Goal: Task Accomplishment & Management: Manage account settings

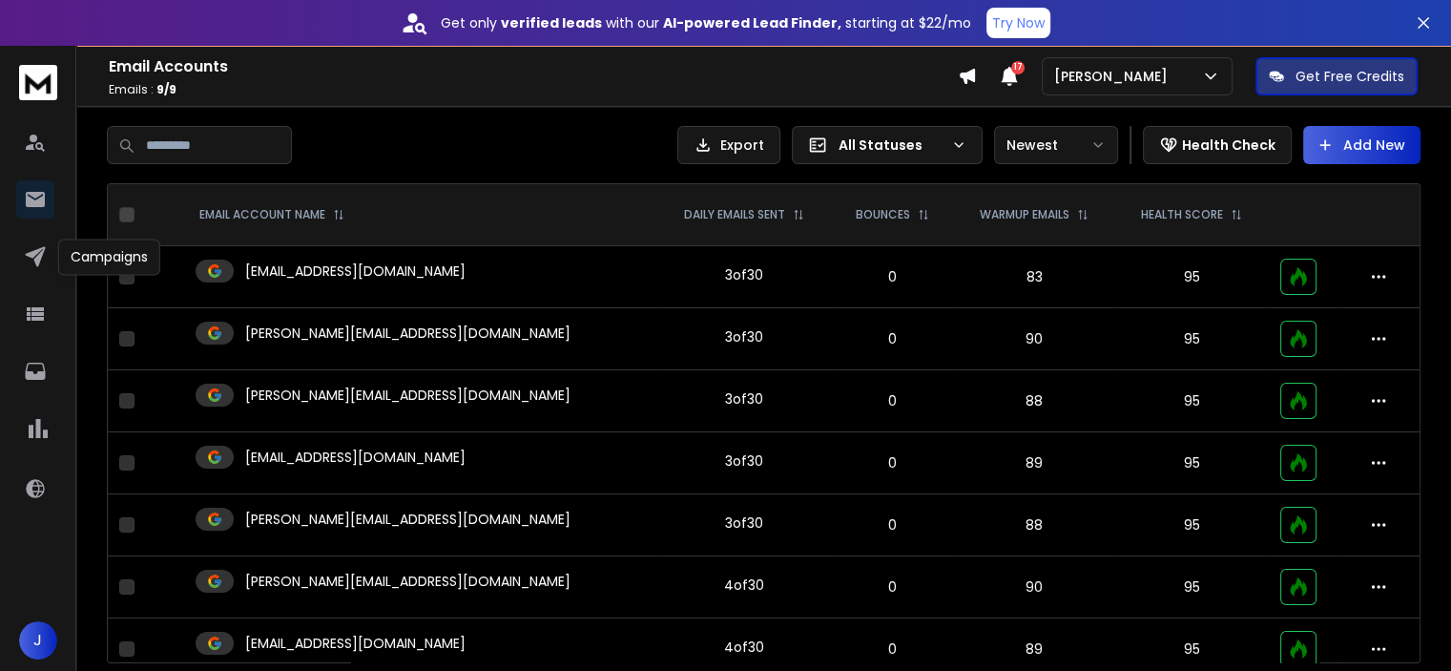
click at [29, 258] on icon at bounding box center [35, 256] width 23 height 23
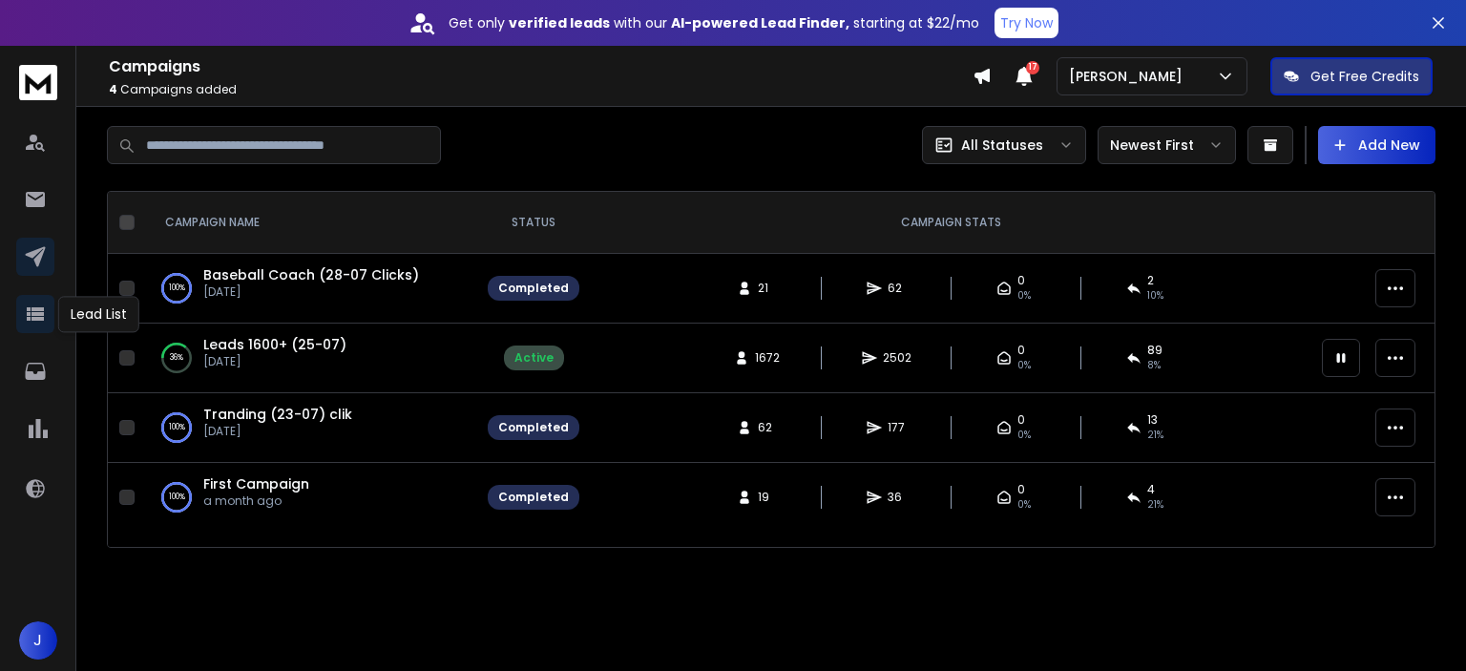
click at [34, 316] on icon at bounding box center [35, 314] width 23 height 23
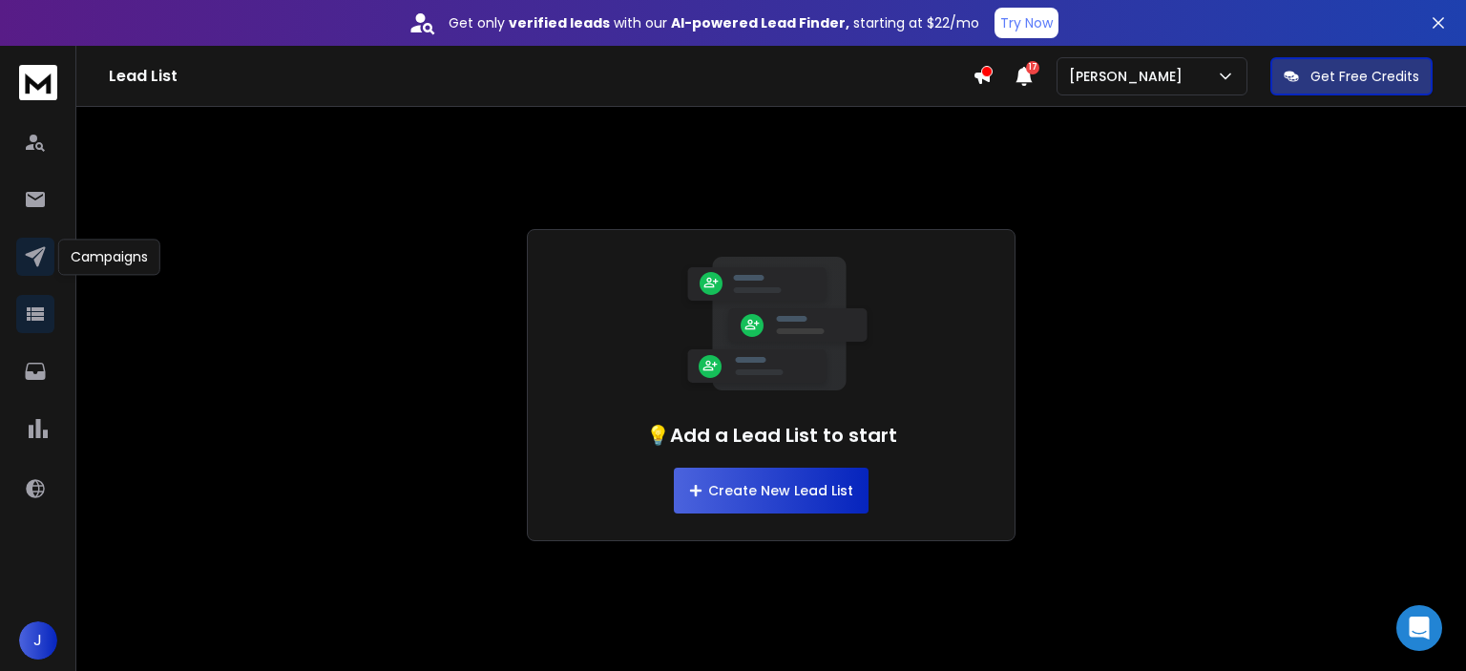
click at [50, 254] on link at bounding box center [35, 257] width 38 height 38
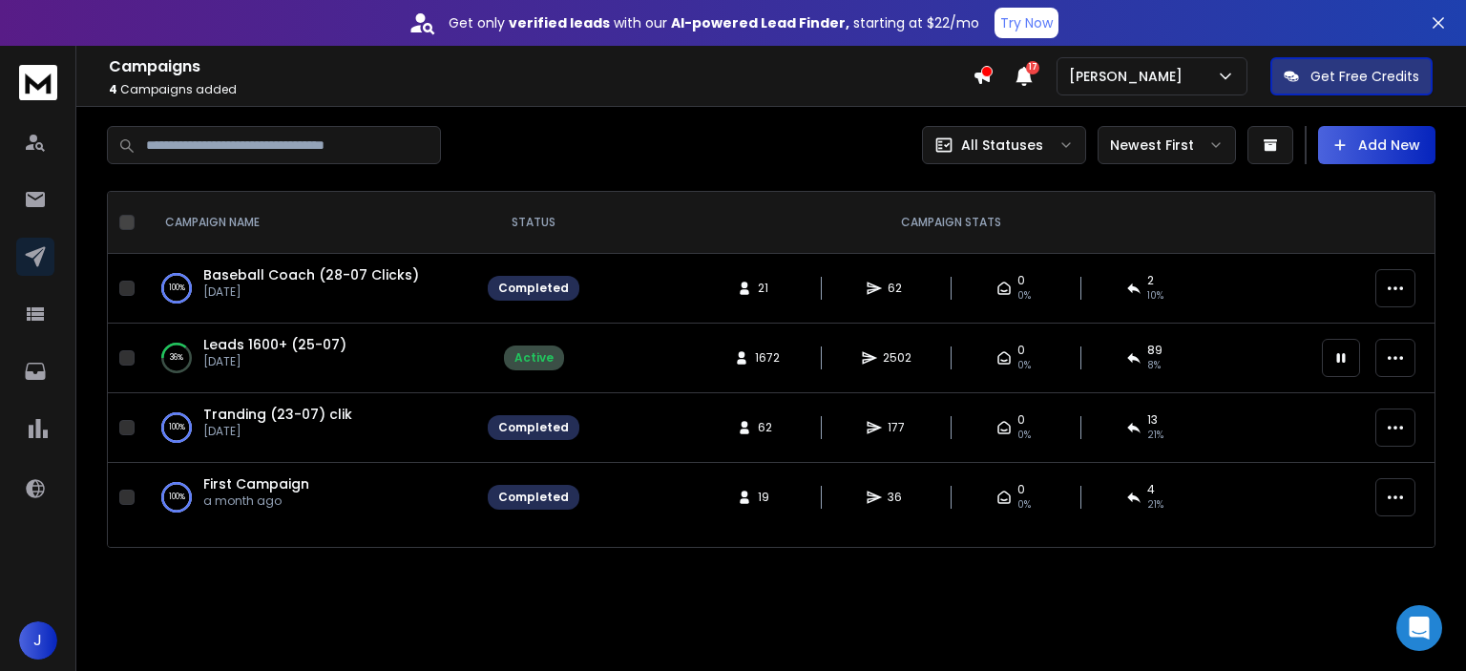
click at [298, 335] on span "Leads 1600+ (25-07)" at bounding box center [274, 344] width 143 height 19
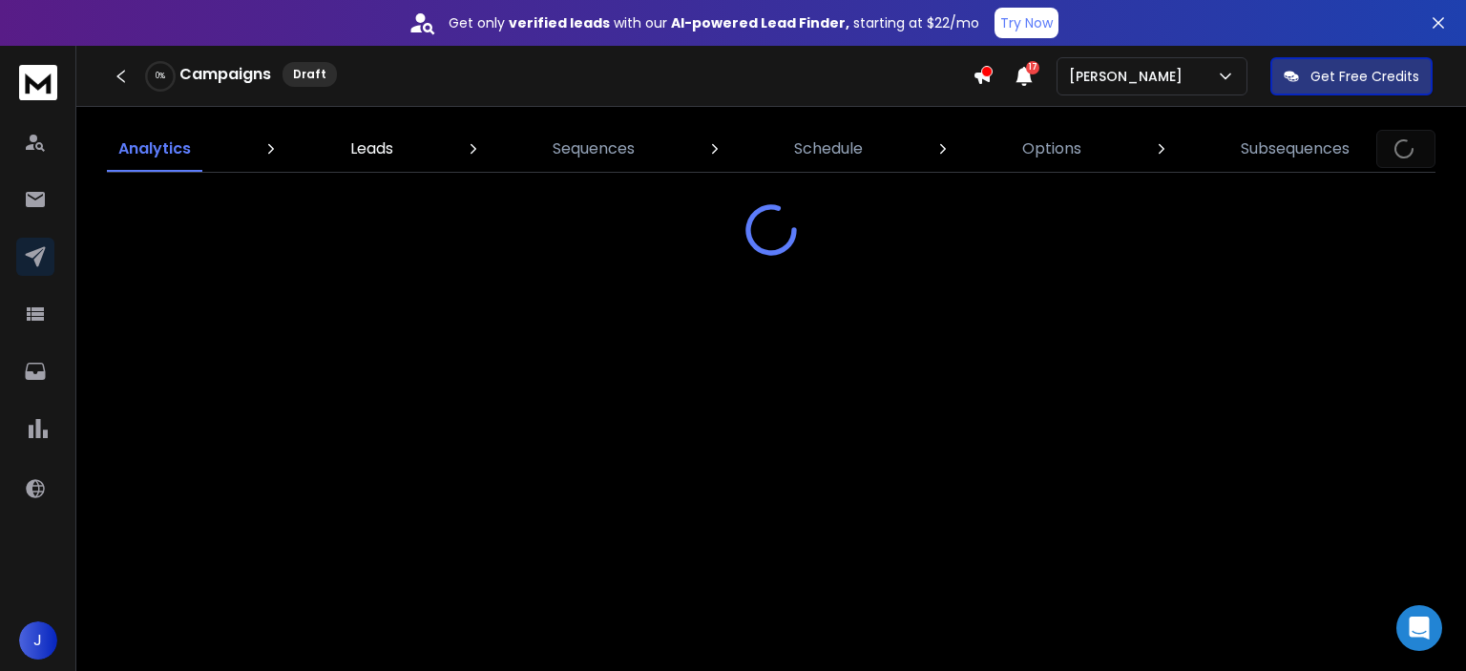
click at [378, 150] on p "Leads" at bounding box center [371, 148] width 43 height 23
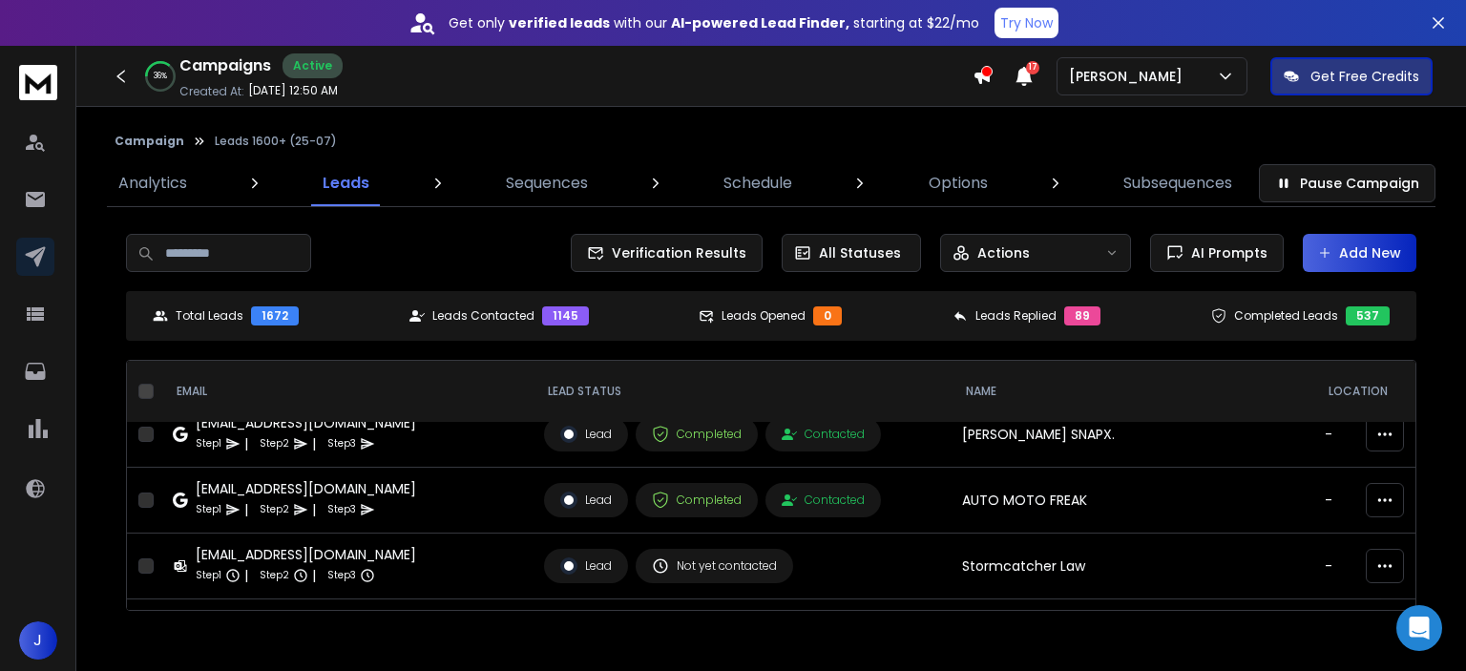
scroll to position [3682, 0]
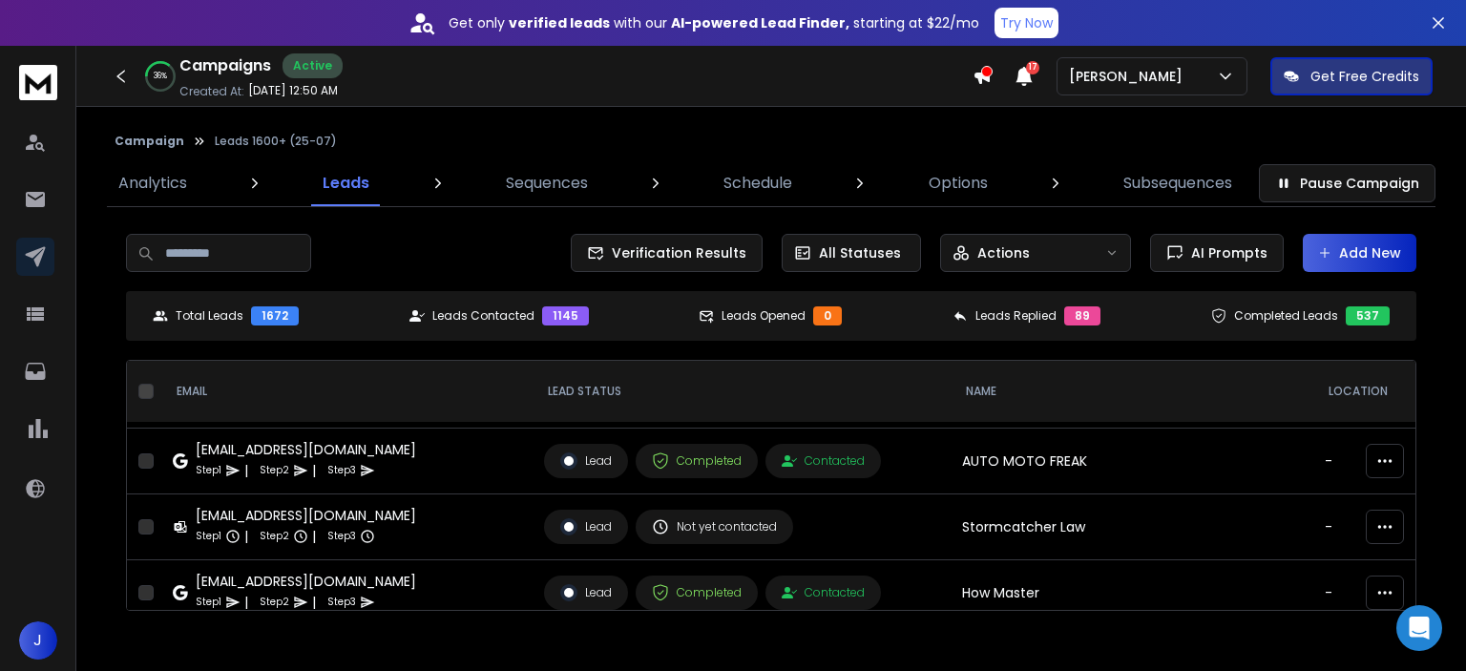
click at [214, 242] on input at bounding box center [218, 253] width 185 height 38
type input "*****"
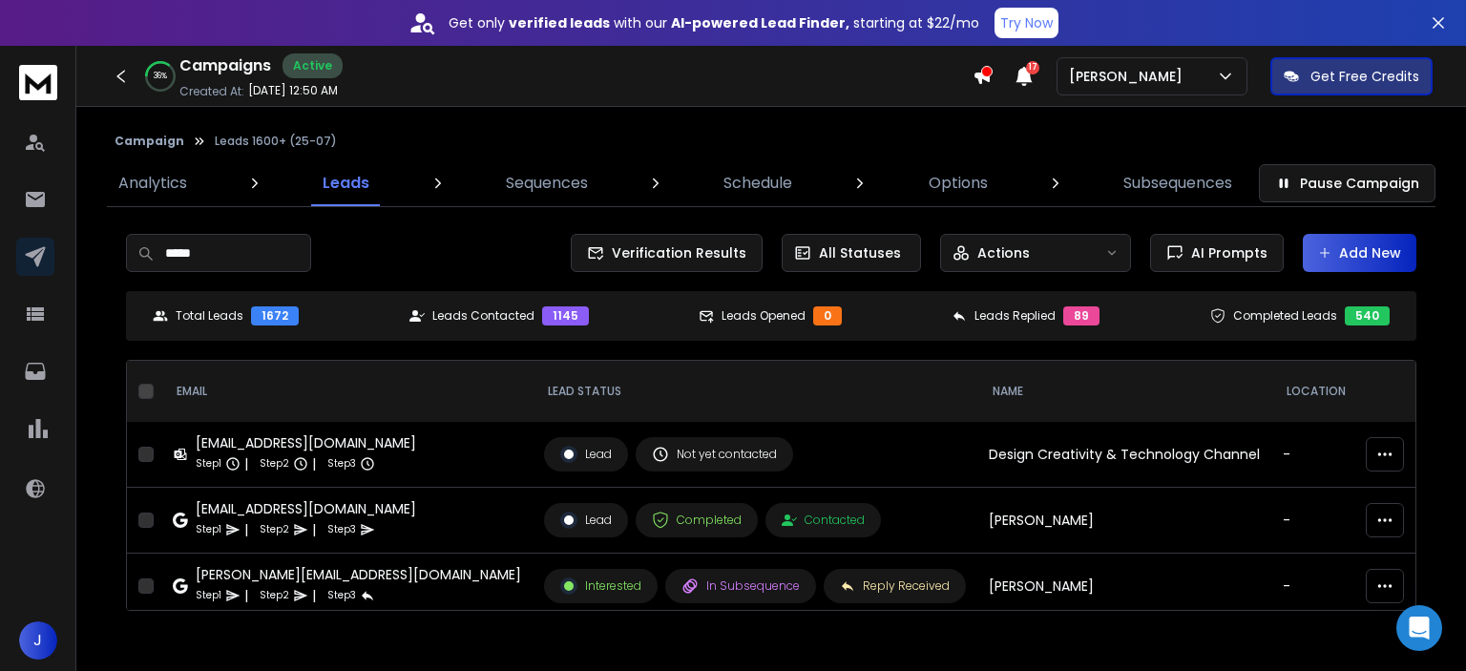
scroll to position [0, 0]
drag, startPoint x: 225, startPoint y: 254, endPoint x: 106, endPoint y: 266, distance: 119.9
click at [106, 266] on div "Campaign Leads 1600+ (25-07) Analytics Leads Sequences Schedule Options Subsequ…" at bounding box center [770, 363] width 1389 height 512
paste input "**********"
type input "**********"
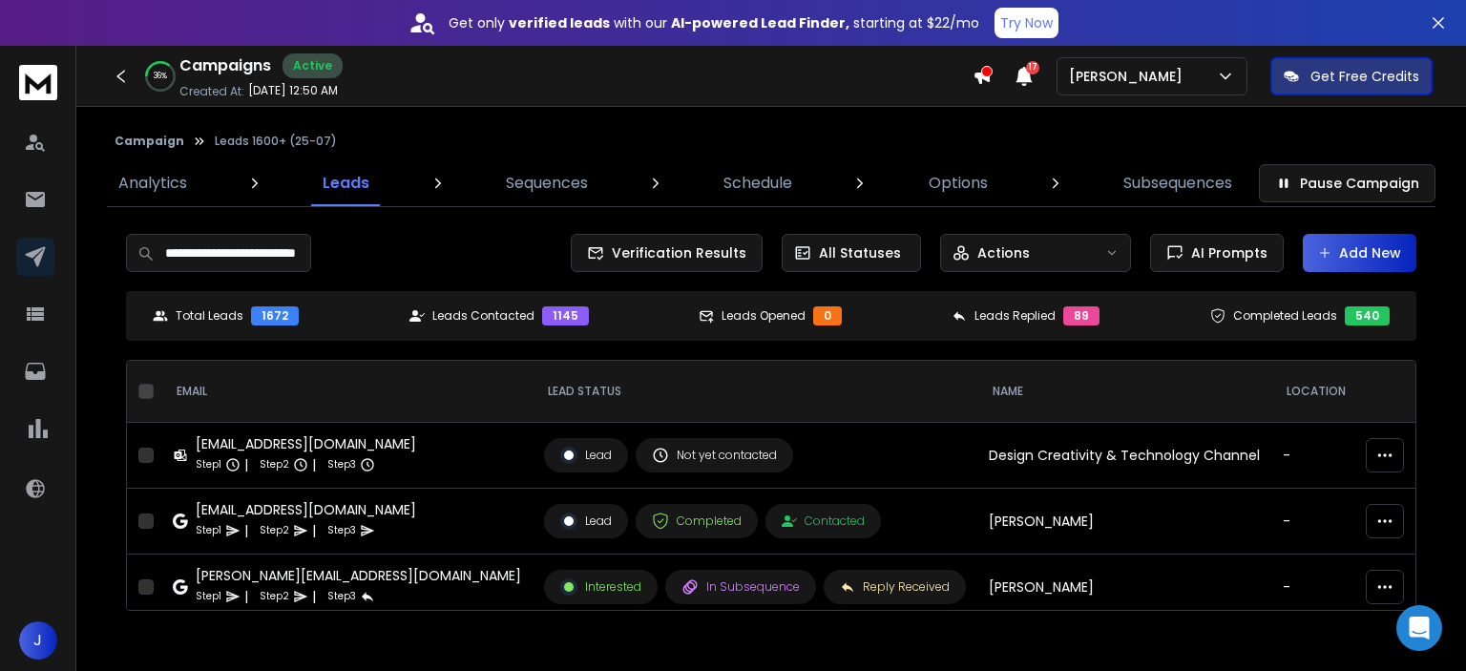
scroll to position [0, 51]
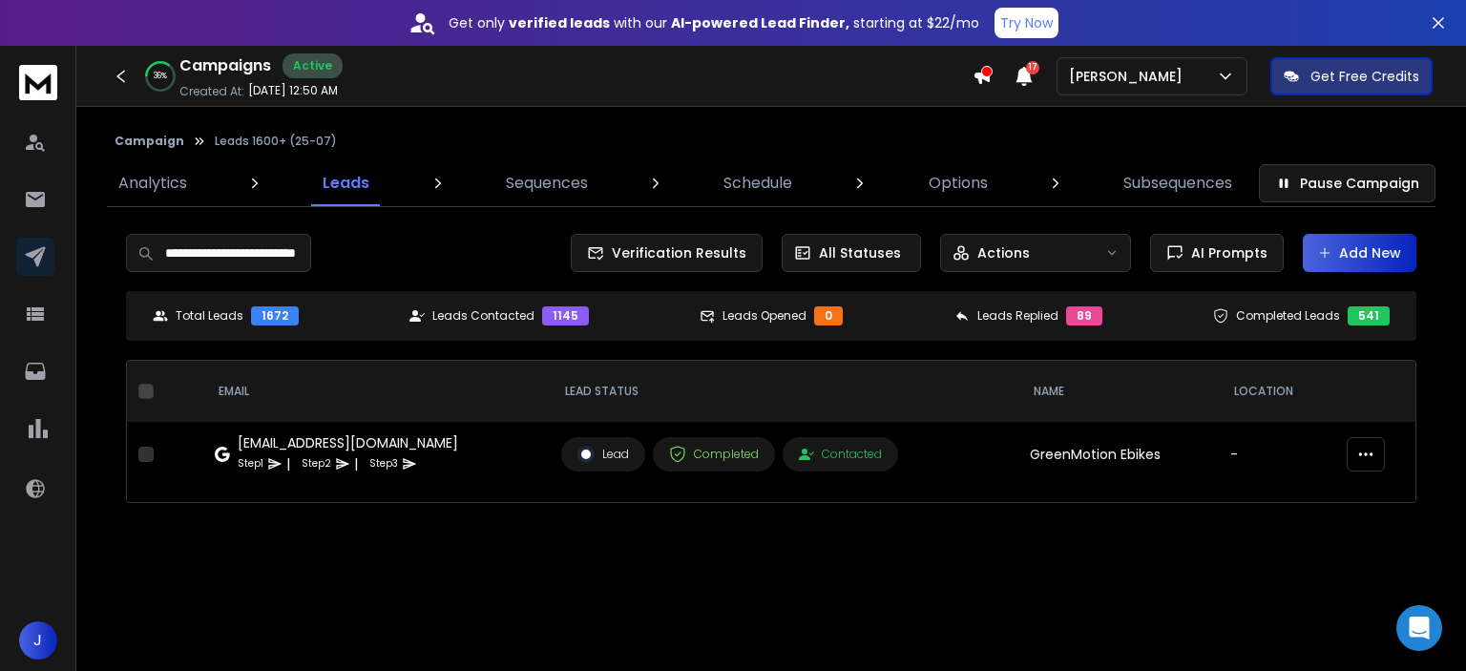
click at [1363, 450] on icon "button" at bounding box center [1365, 454] width 17 height 17
click at [1367, 449] on icon "button" at bounding box center [1365, 454] width 17 height 17
click at [397, 449] on div "[EMAIL_ADDRESS][DOMAIN_NAME]" at bounding box center [348, 442] width 220 height 19
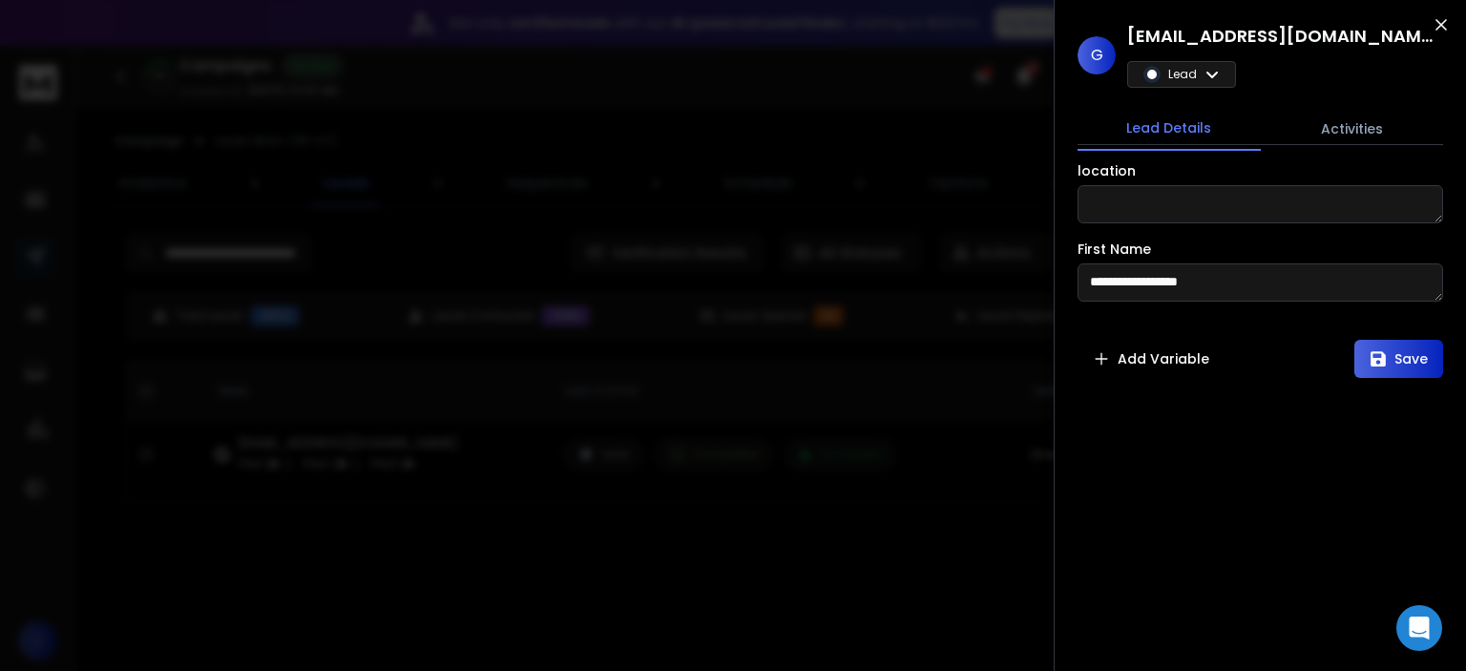
click at [1436, 24] on icon "button" at bounding box center [1440, 24] width 19 height 19
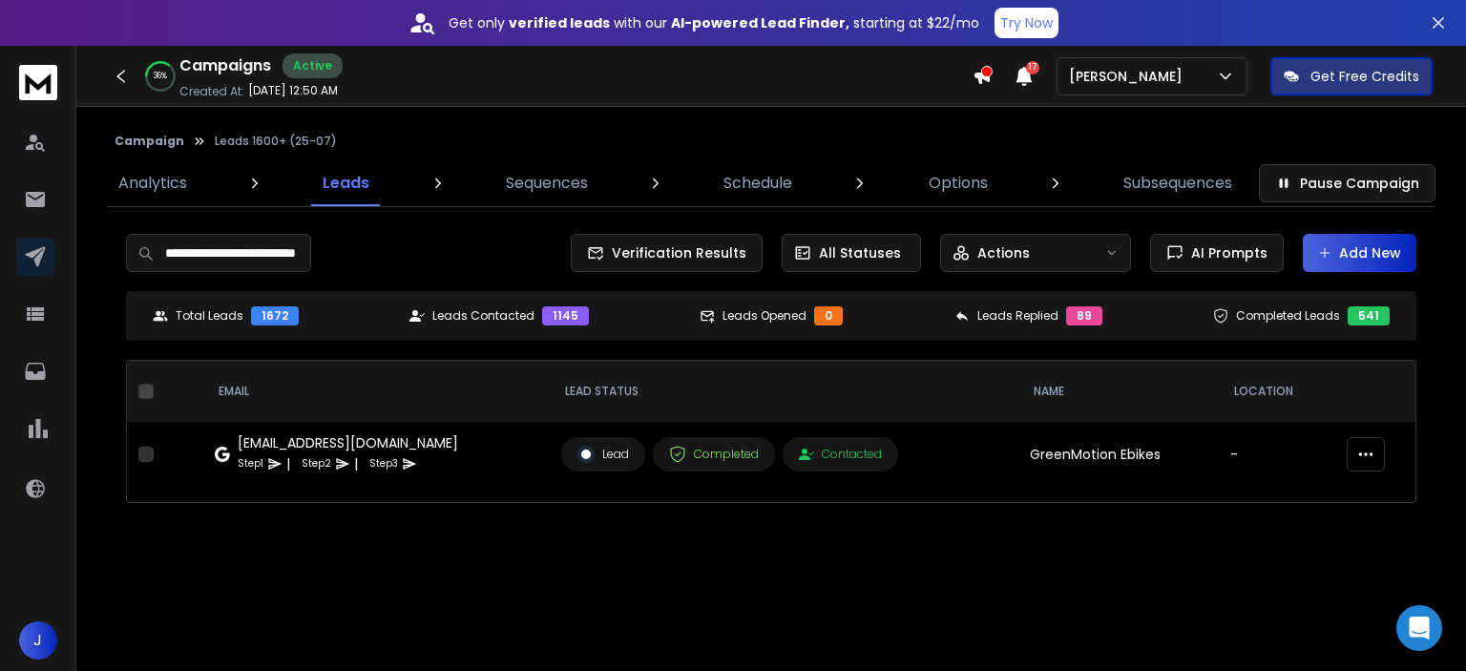
click at [1090, 458] on td "GreenMotion Ebikes" at bounding box center [1118, 454] width 200 height 65
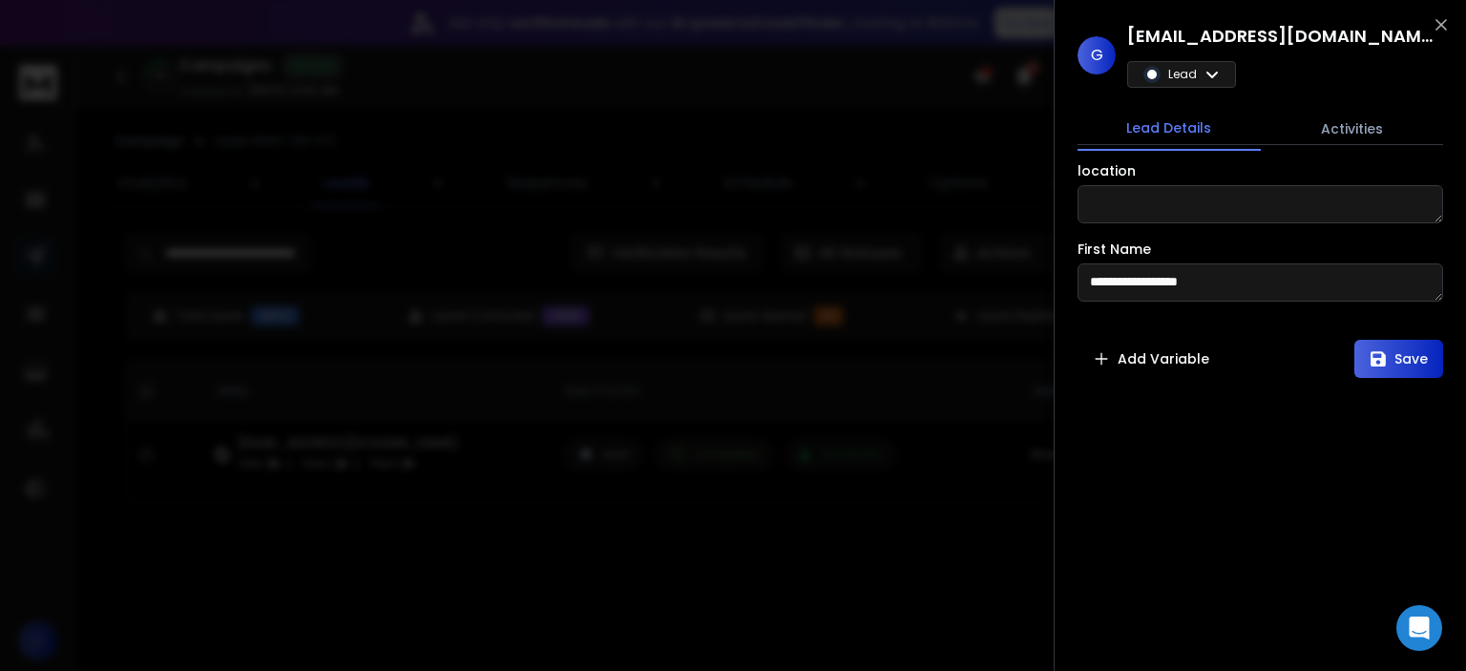
click at [1357, 126] on button "Activities" at bounding box center [1352, 129] width 183 height 42
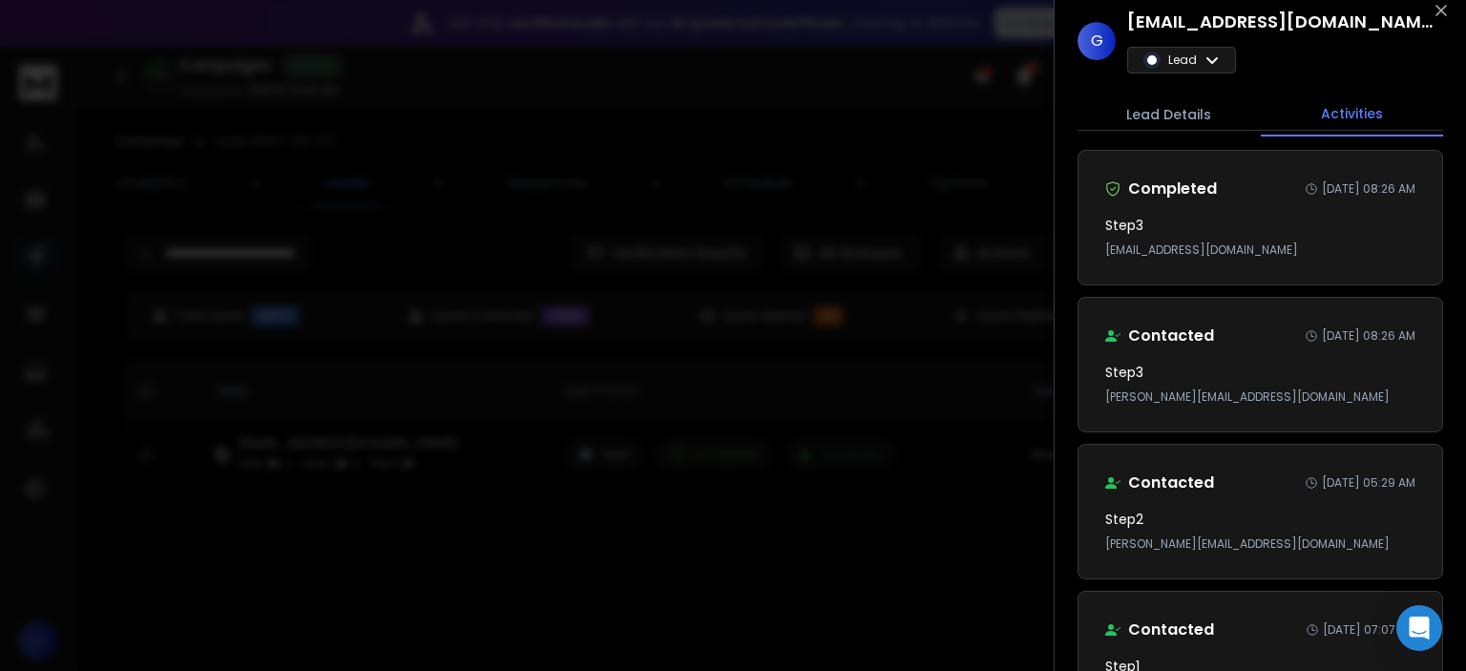
scroll to position [0, 0]
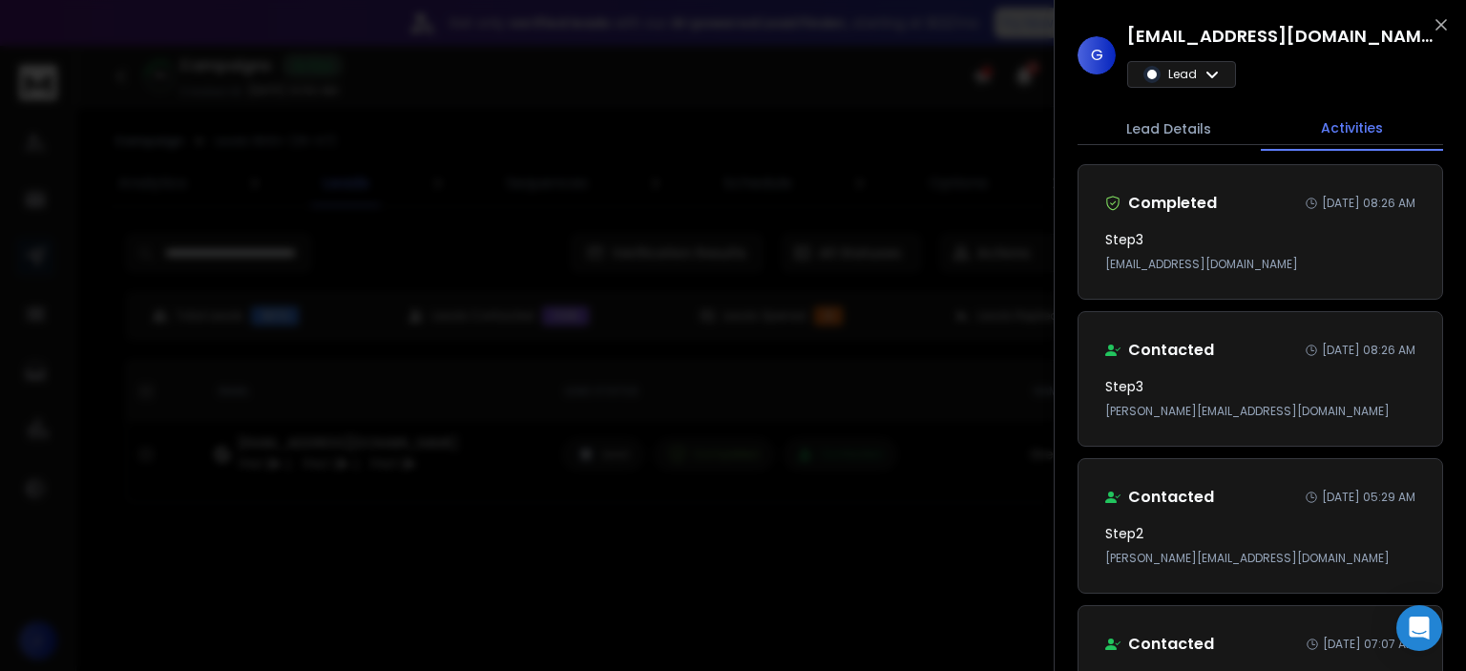
click at [1187, 234] on div "Step 3" at bounding box center [1260, 239] width 310 height 19
click at [1156, 261] on p "[EMAIL_ADDRESS][DOMAIN_NAME]" at bounding box center [1260, 264] width 310 height 15
click at [1123, 246] on h3 "Step 3" at bounding box center [1124, 239] width 38 height 19
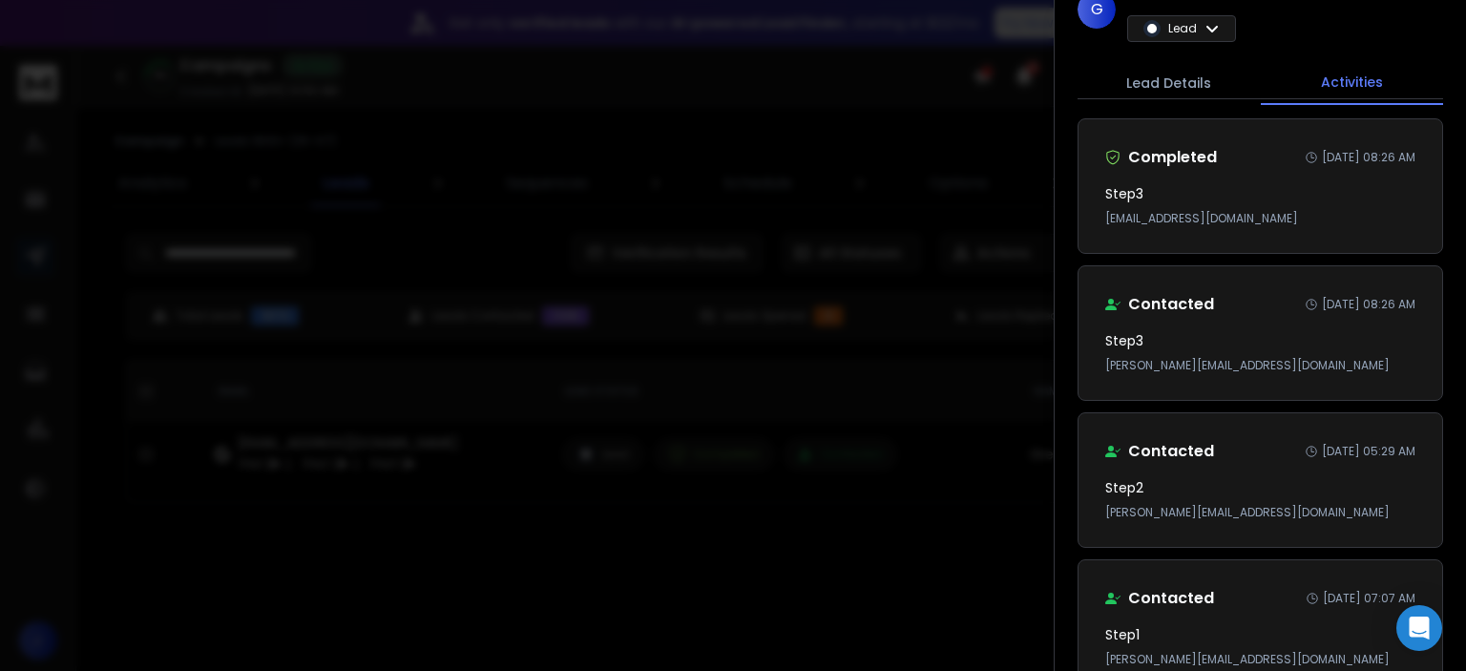
scroll to position [91, 0]
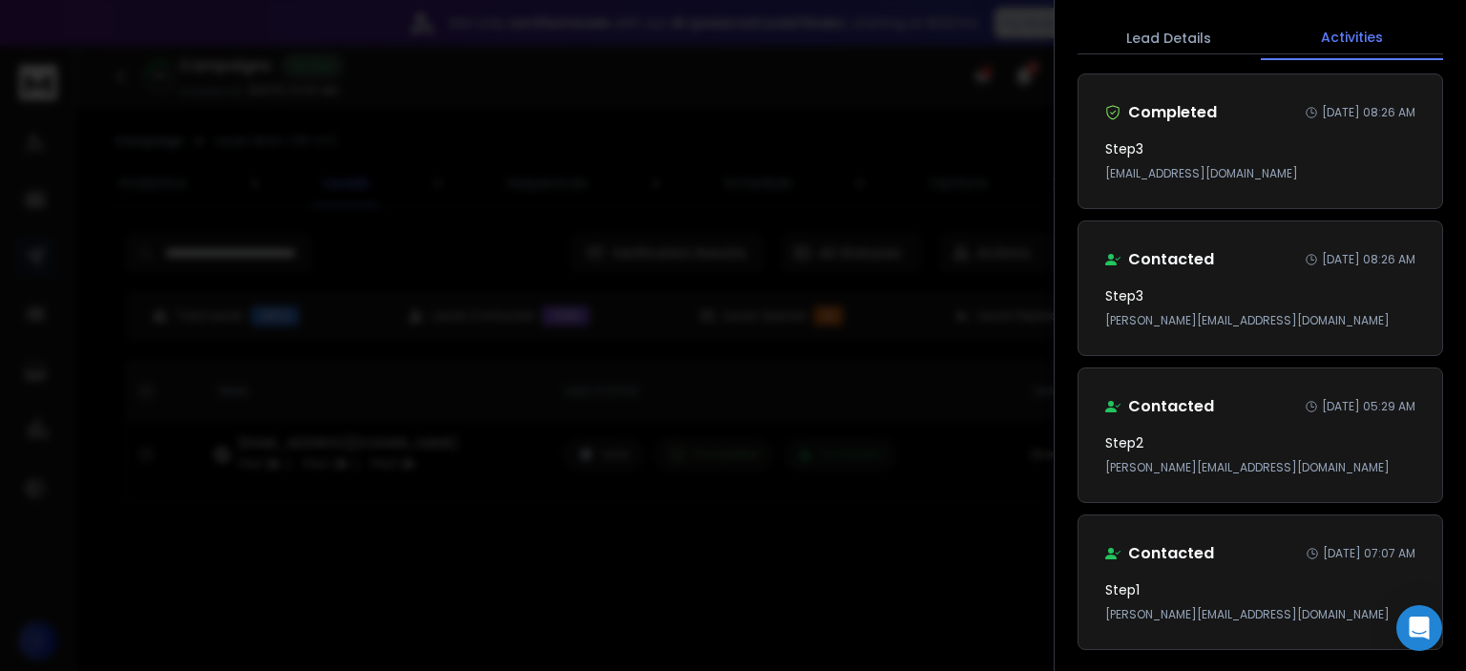
click at [945, 398] on div at bounding box center [733, 335] width 1466 height 671
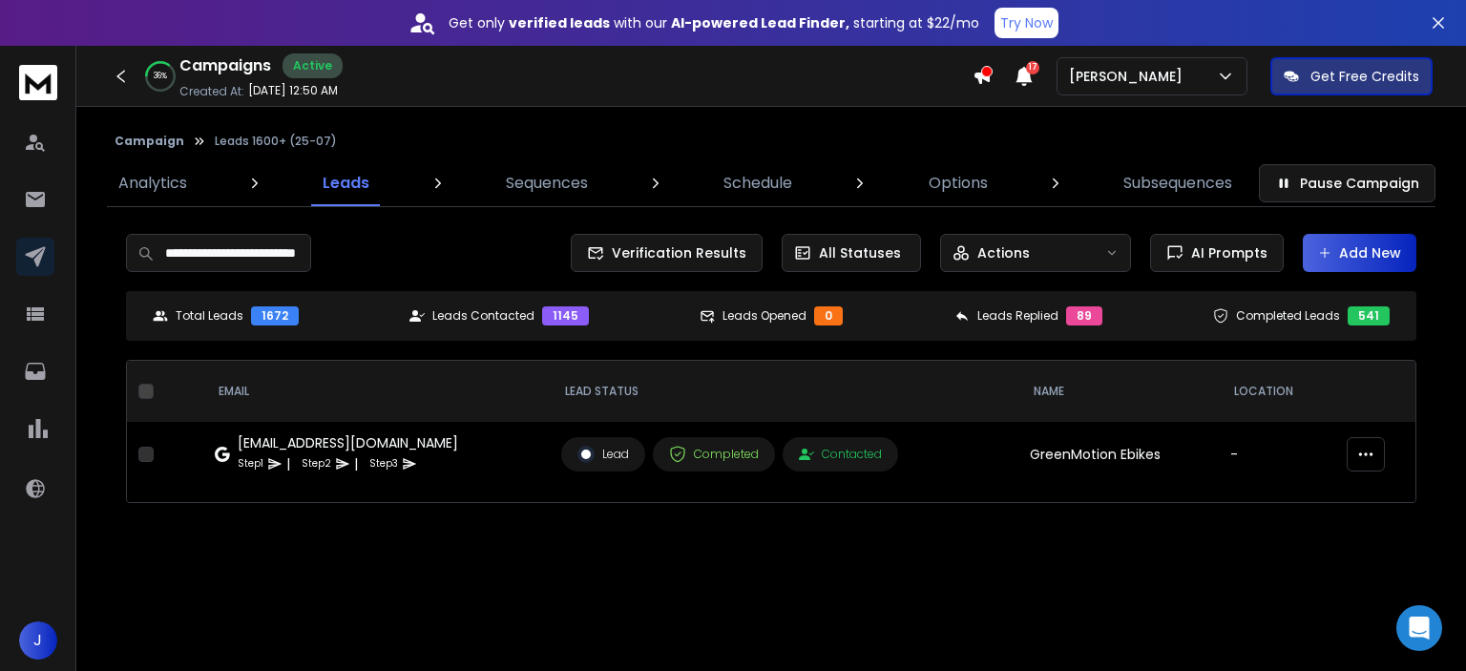
click at [1367, 453] on icon "button" at bounding box center [1365, 454] width 17 height 17
click at [1311, 482] on div "Delete Lead" at bounding box center [1322, 494] width 119 height 31
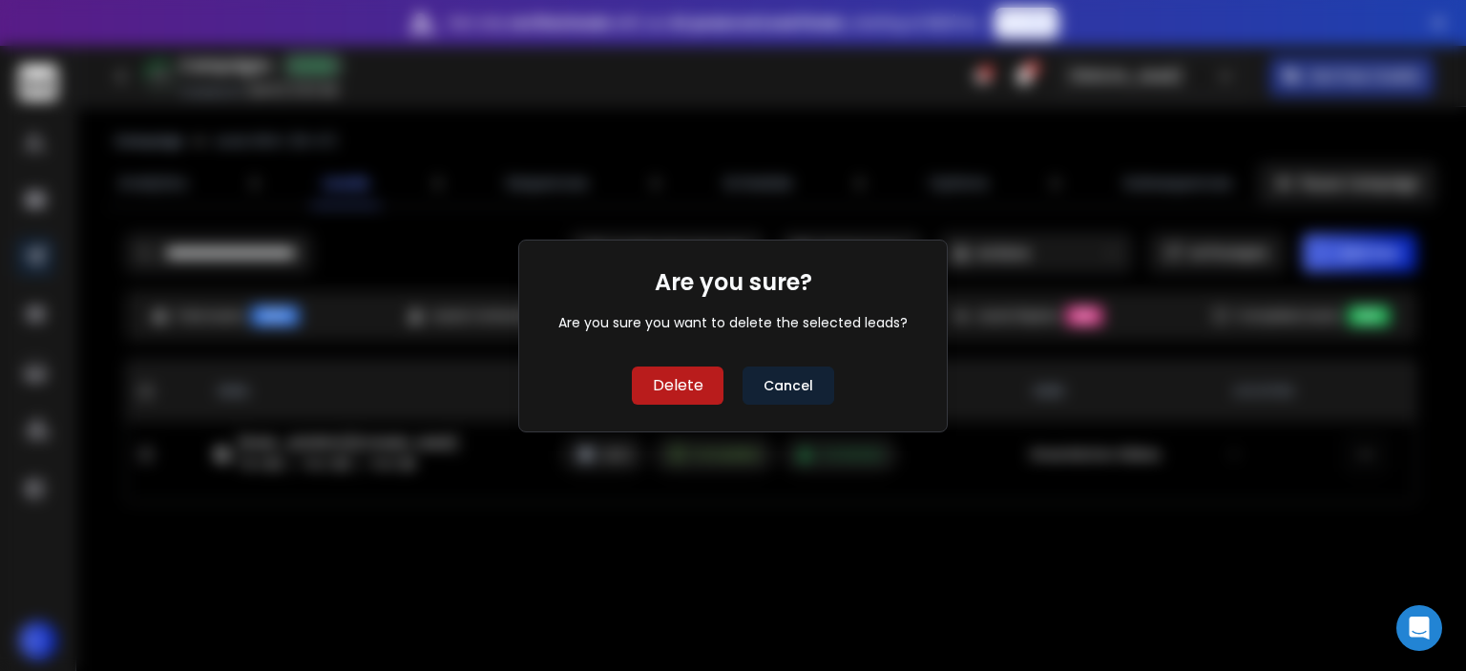
click at [696, 390] on button "Delete" at bounding box center [678, 385] width 92 height 38
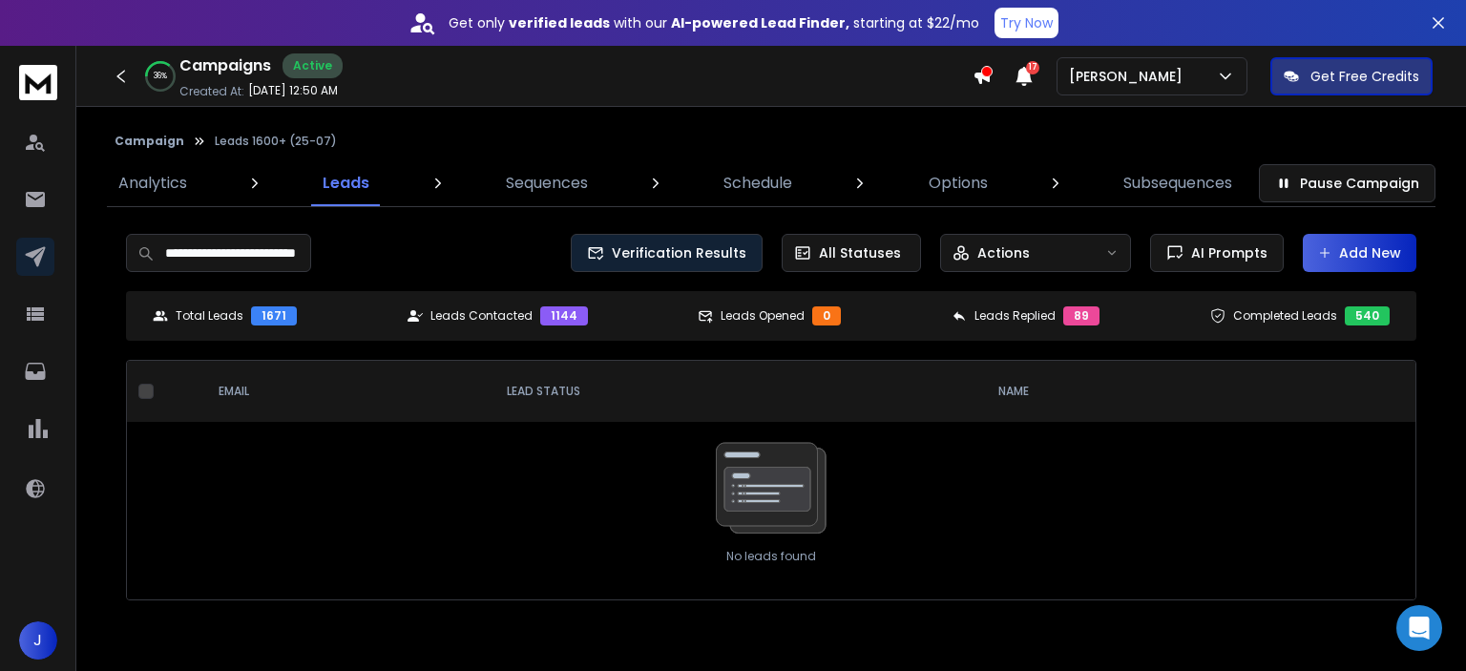
scroll to position [0, 51]
drag, startPoint x: 163, startPoint y: 251, endPoint x: 738, endPoint y: 248, distance: 574.5
click at [738, 248] on div "**********" at bounding box center [771, 253] width 1290 height 38
paste input
type input "**********"
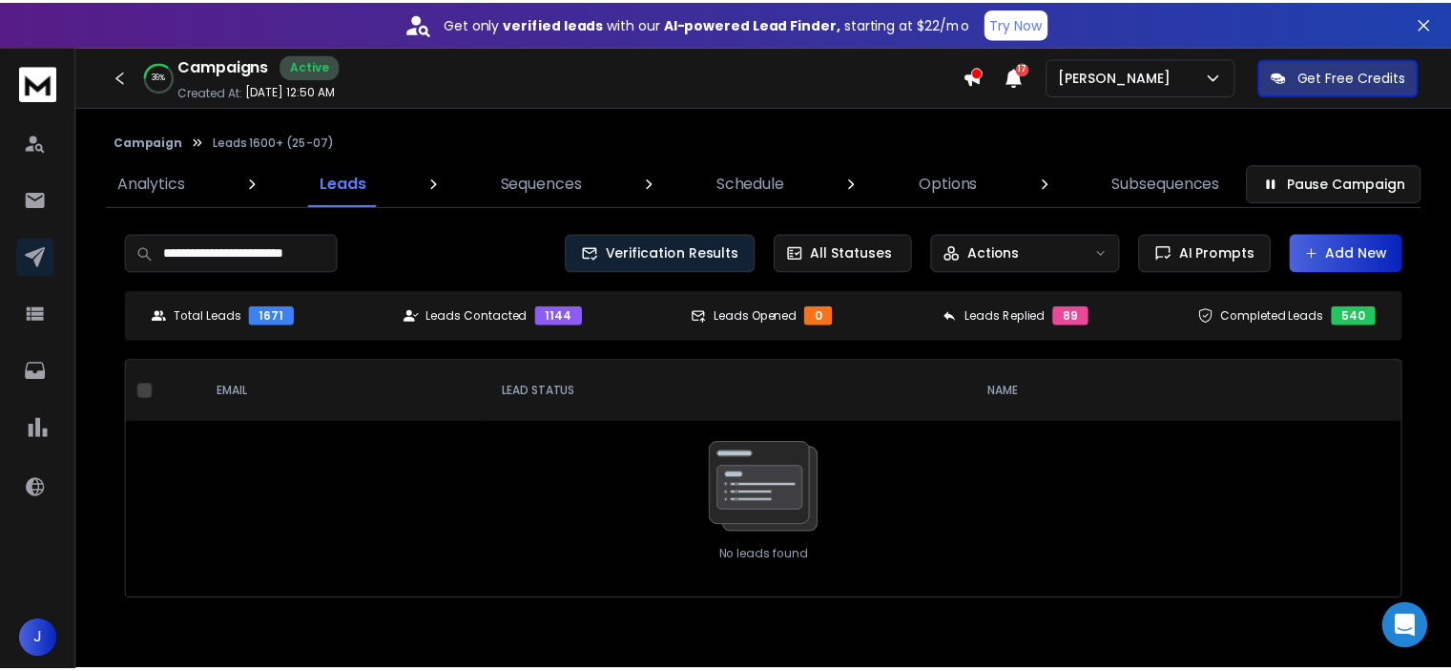
scroll to position [0, 48]
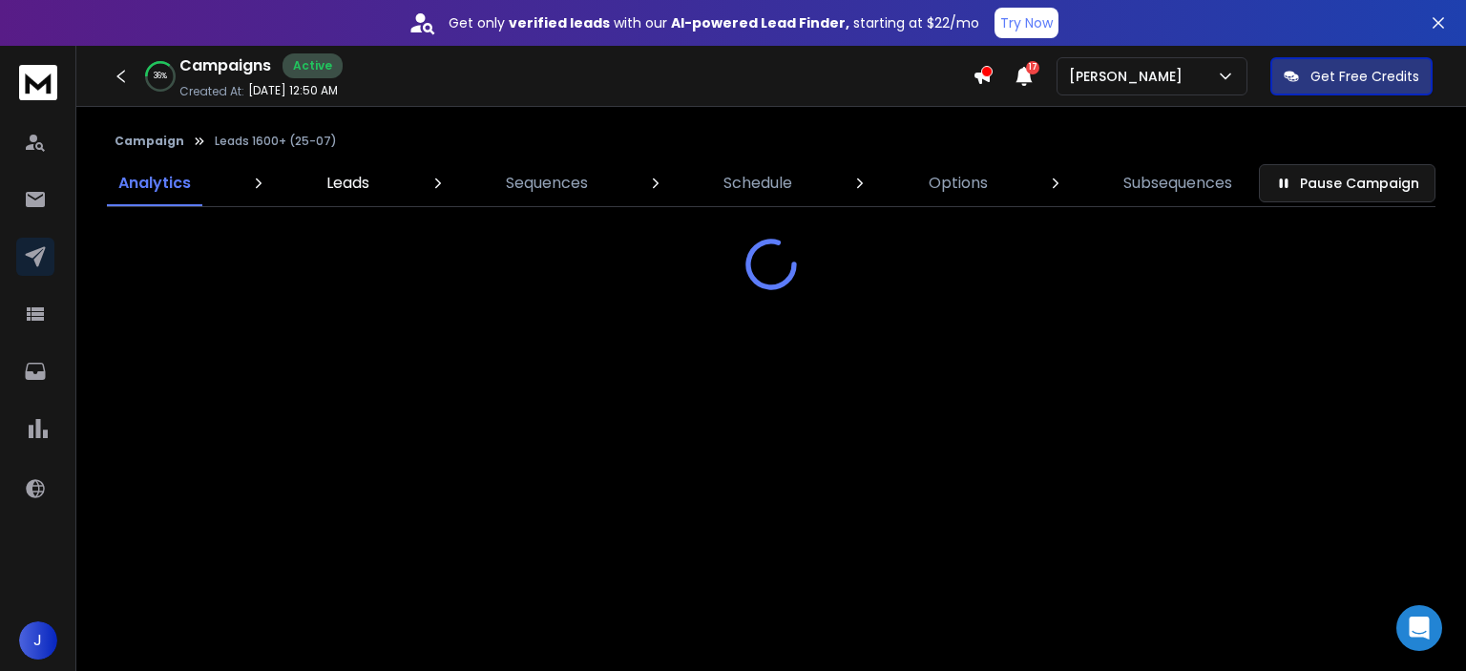
click at [342, 183] on p "Leads" at bounding box center [347, 183] width 43 height 23
click at [1027, 77] on icon at bounding box center [1023, 75] width 17 height 19
click at [1439, 19] on icon at bounding box center [1438, 22] width 17 height 17
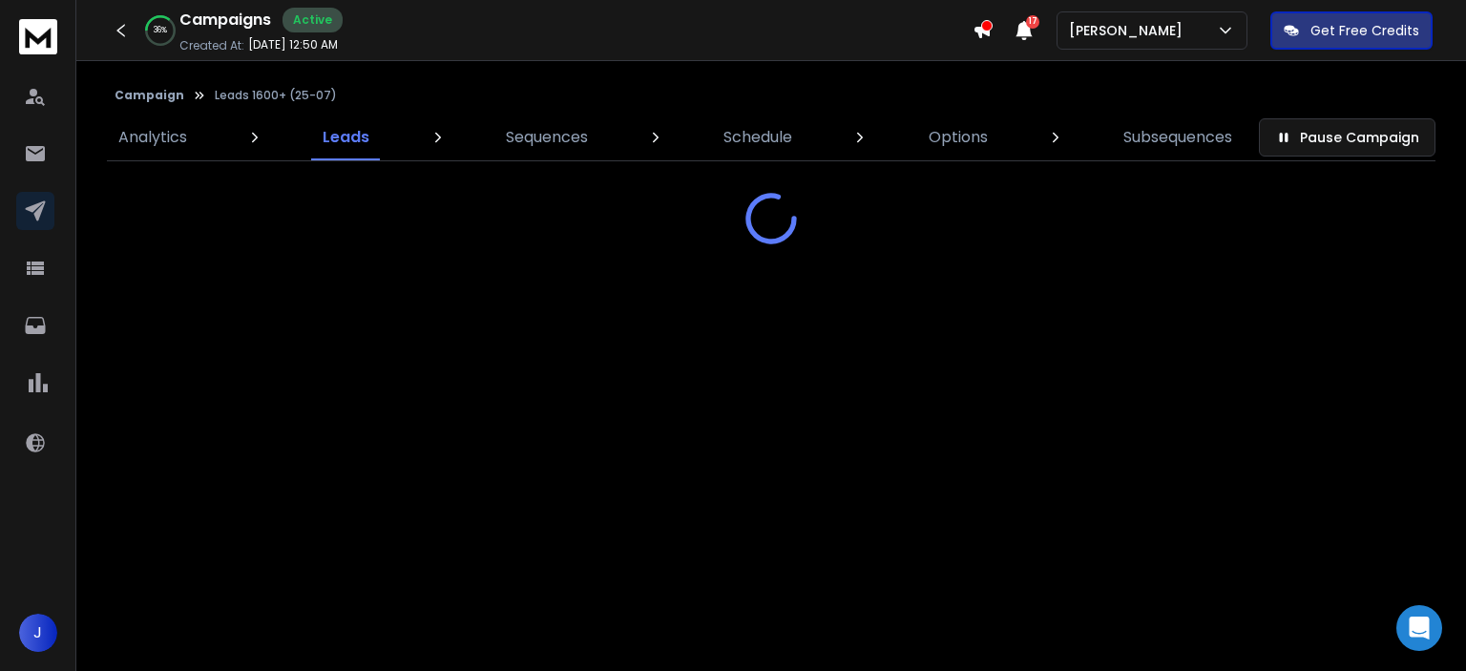
click at [893, 343] on div "Get only verified leads with our AI-powered Lead Finder, starting at $22/mo Try…" at bounding box center [733, 335] width 1466 height 671
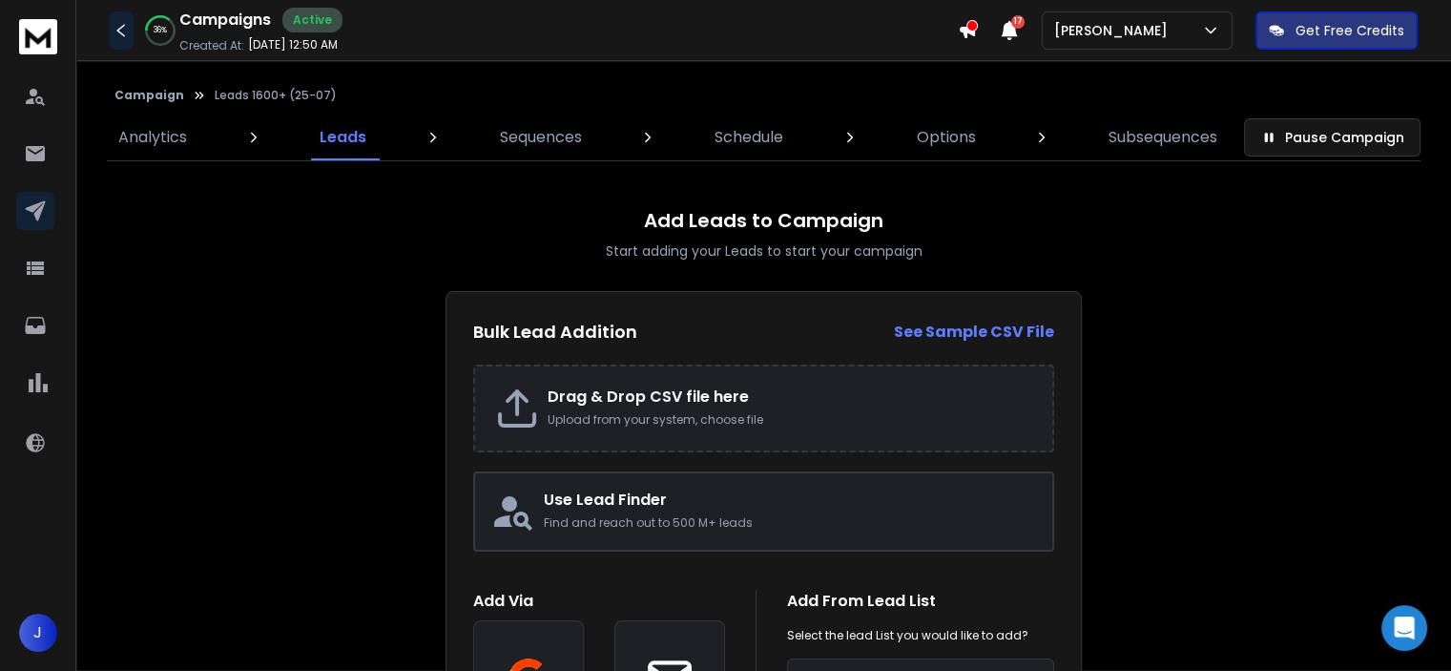
click at [121, 29] on icon at bounding box center [121, 30] width 17 height 17
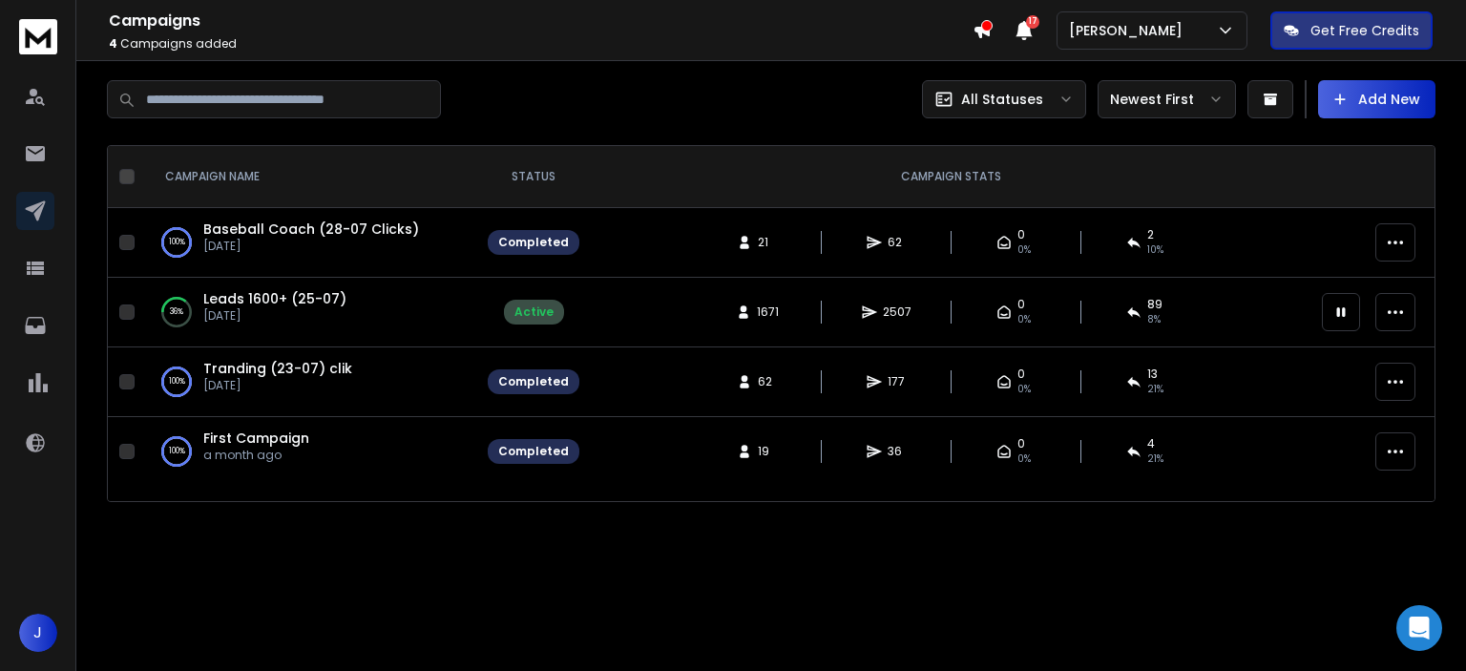
click at [292, 293] on span "Leads 1600+ (25-07)" at bounding box center [274, 298] width 143 height 19
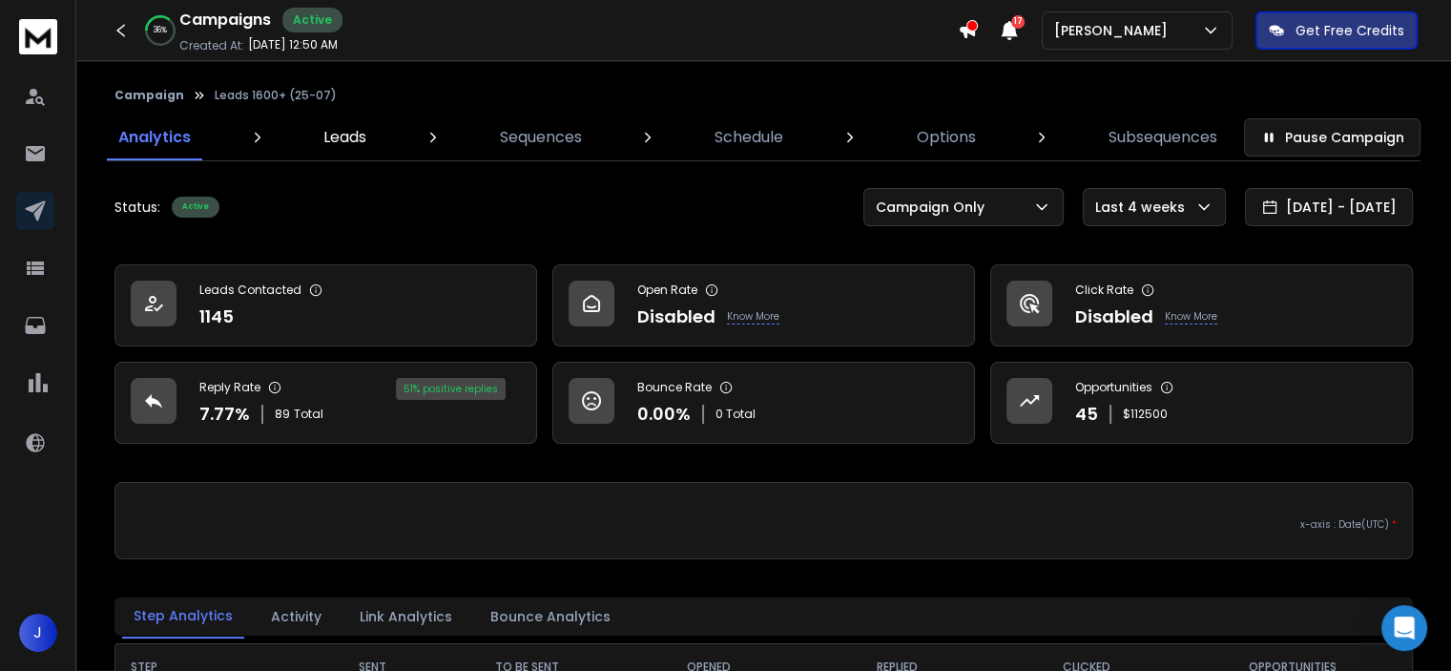
click at [347, 141] on p "Leads" at bounding box center [345, 137] width 43 height 23
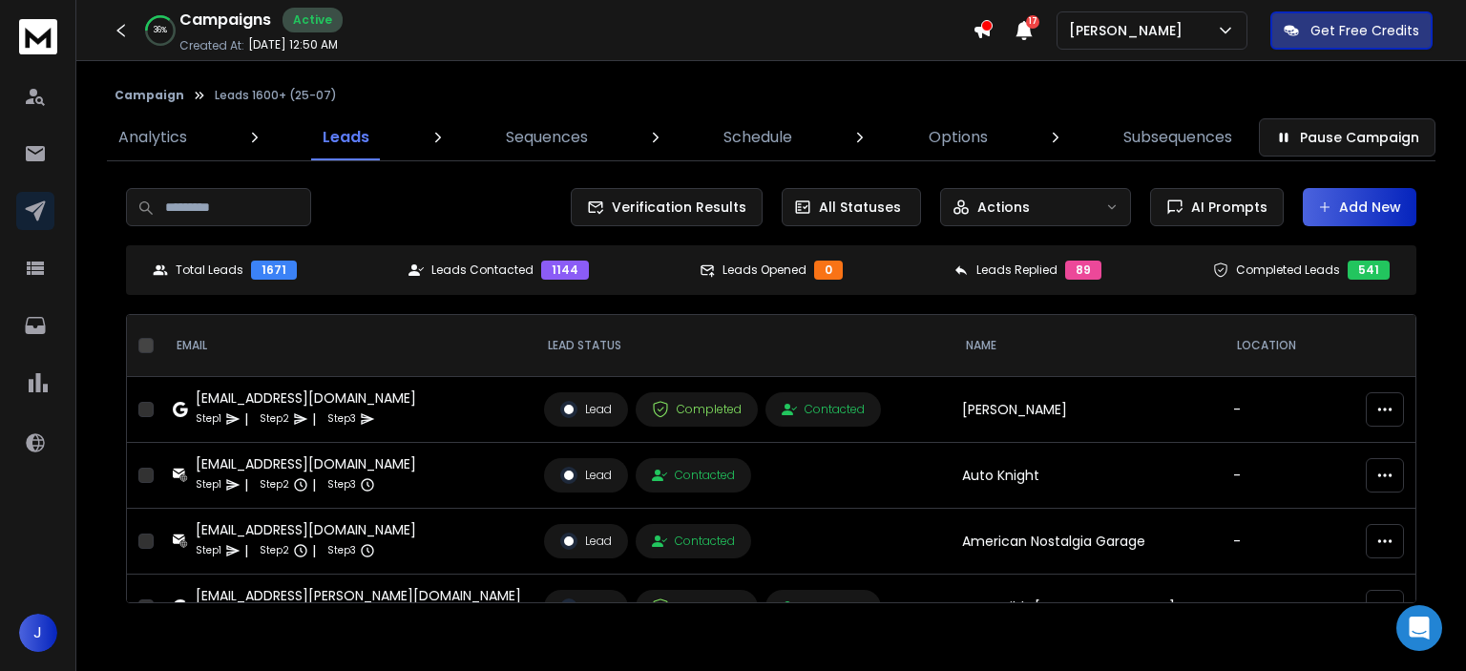
click at [292, 203] on input at bounding box center [218, 207] width 185 height 38
paste input "**********"
type input "**********"
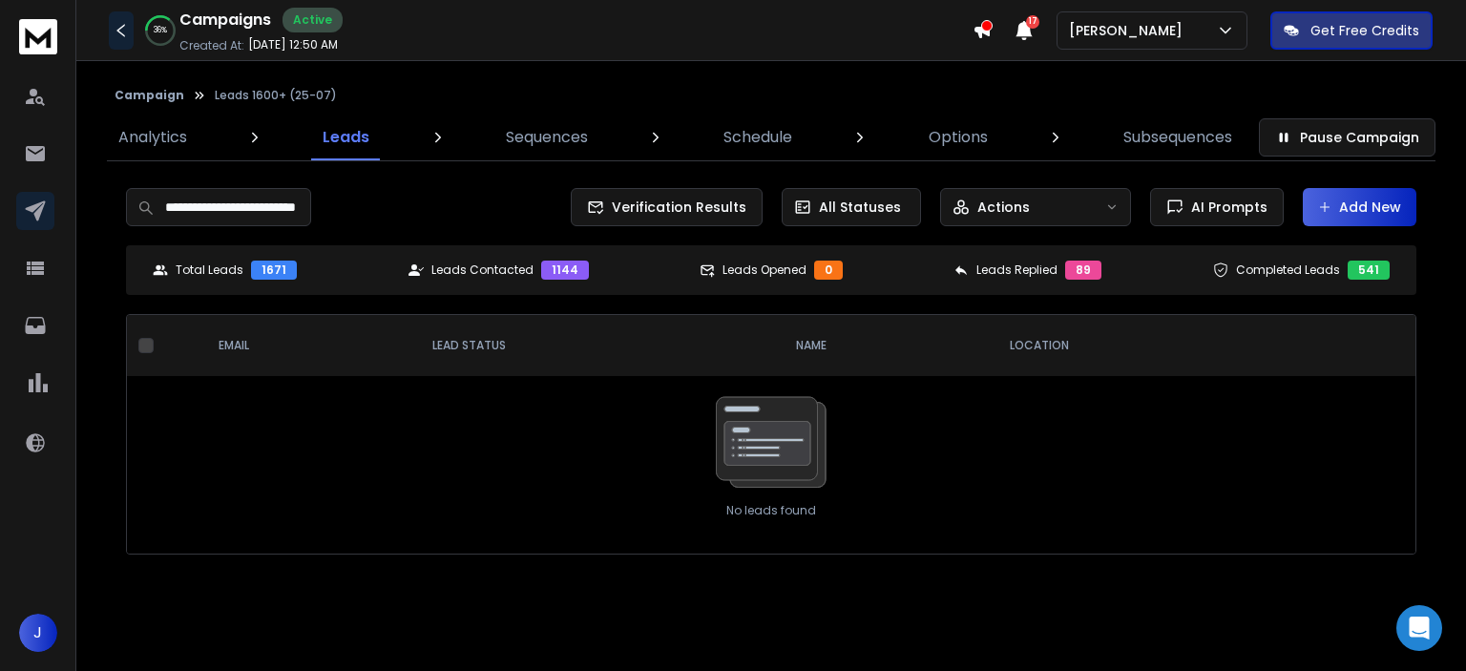
click at [114, 25] on icon at bounding box center [121, 30] width 17 height 17
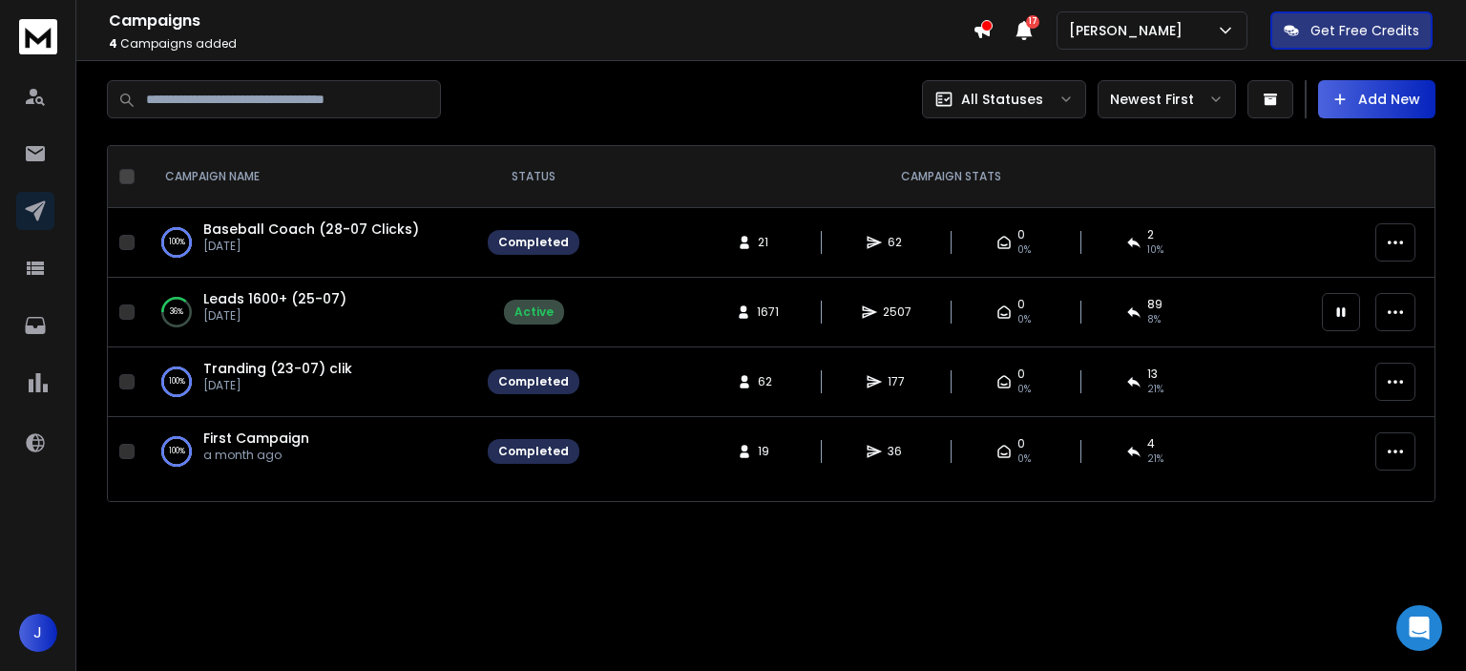
click at [339, 293] on span "Leads 1600+ (25-07)" at bounding box center [274, 298] width 143 height 19
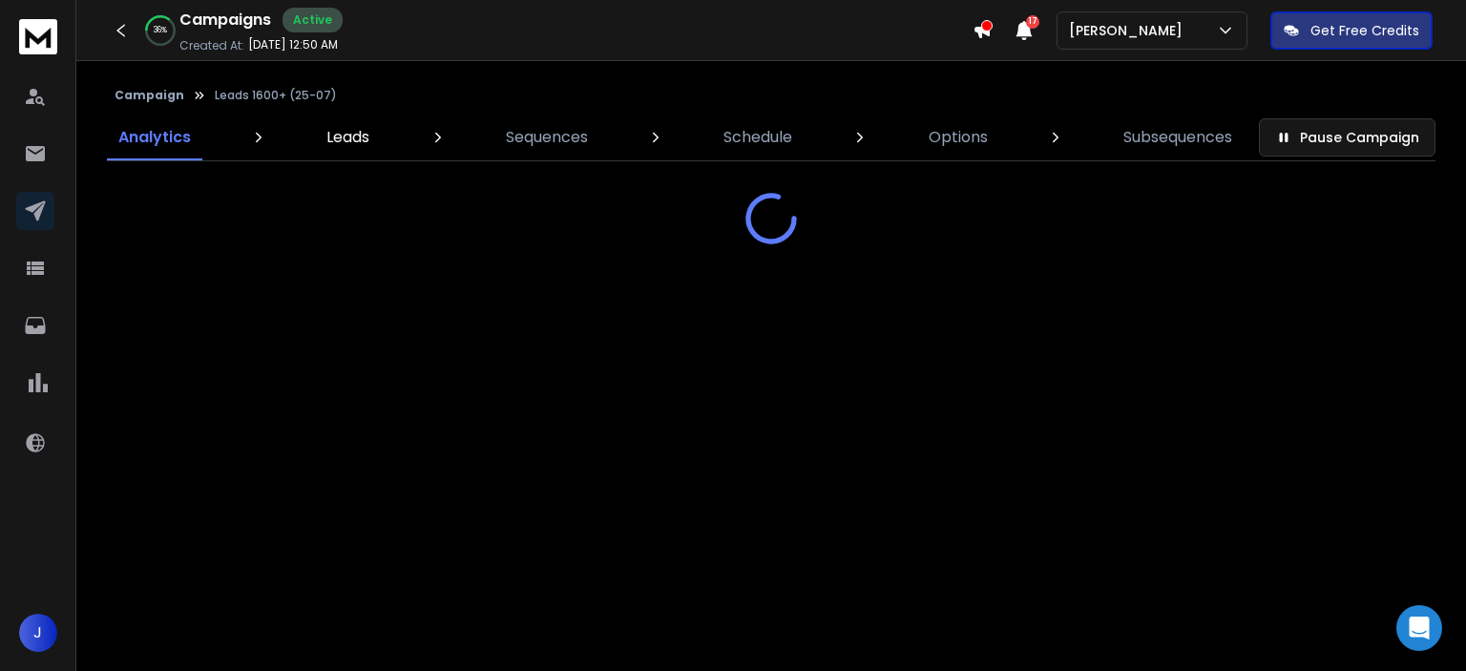
click at [354, 145] on p "Leads" at bounding box center [347, 137] width 43 height 23
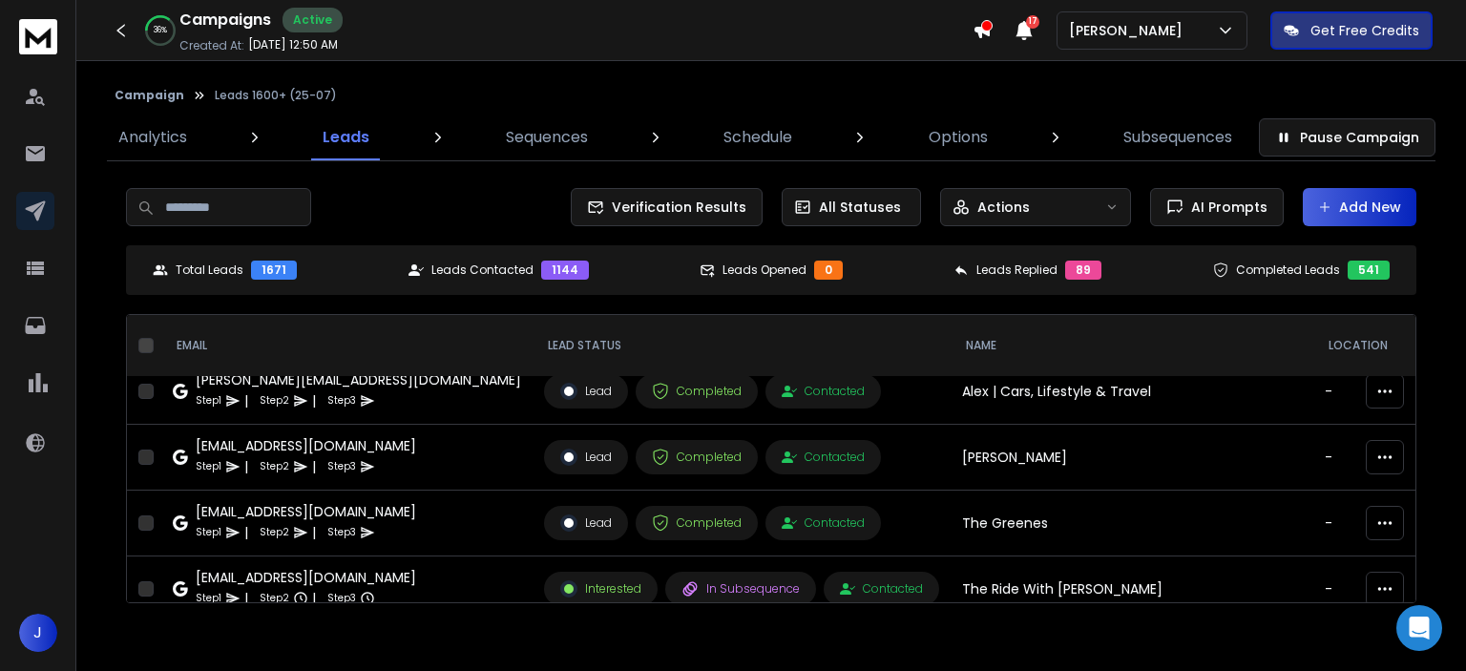
scroll to position [6125, 0]
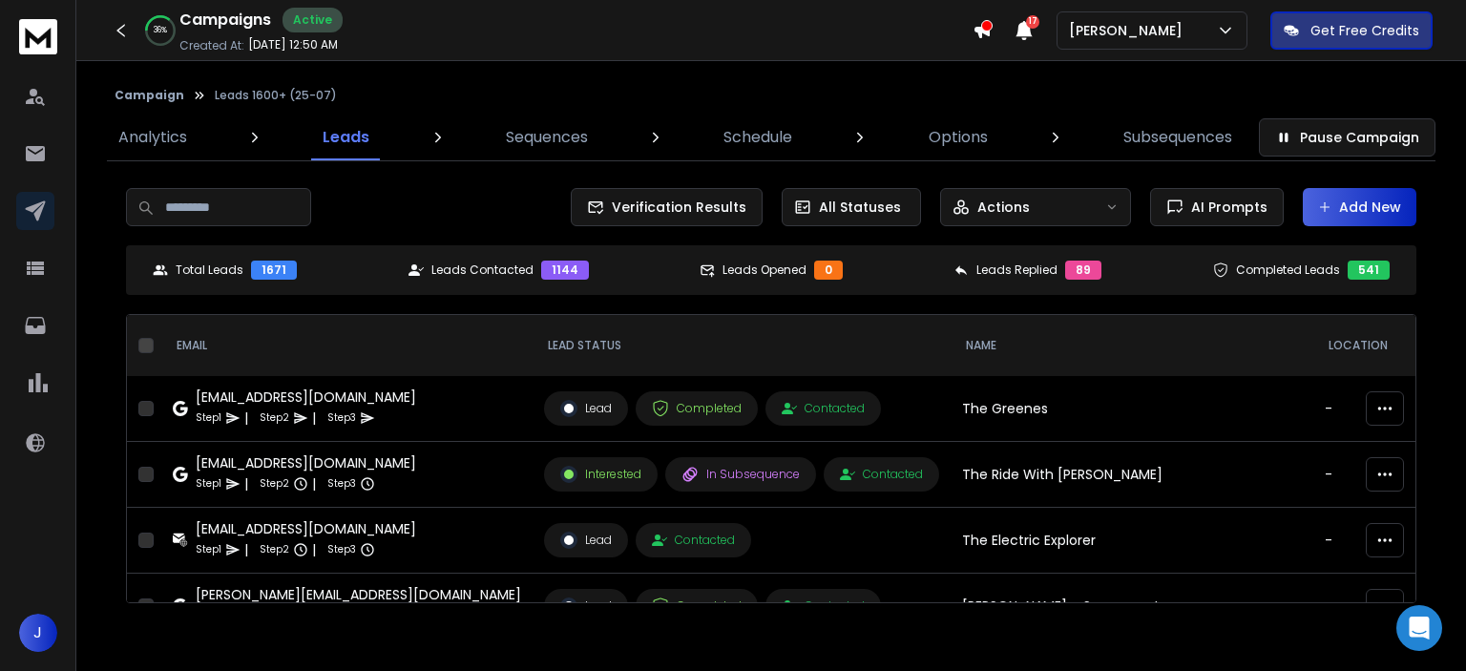
click at [1376, 466] on icon "button" at bounding box center [1384, 474] width 17 height 17
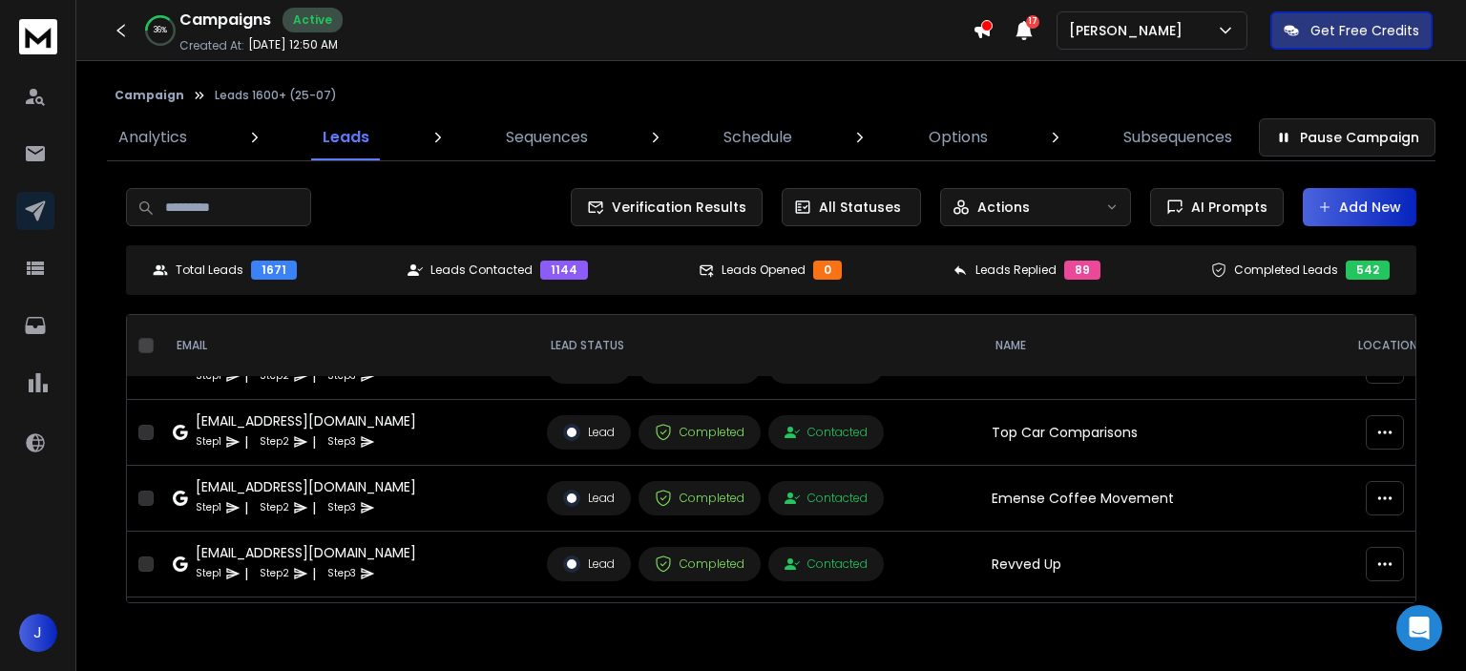
scroll to position [8644, 0]
